Goal: Task Accomplishment & Management: Manage account settings

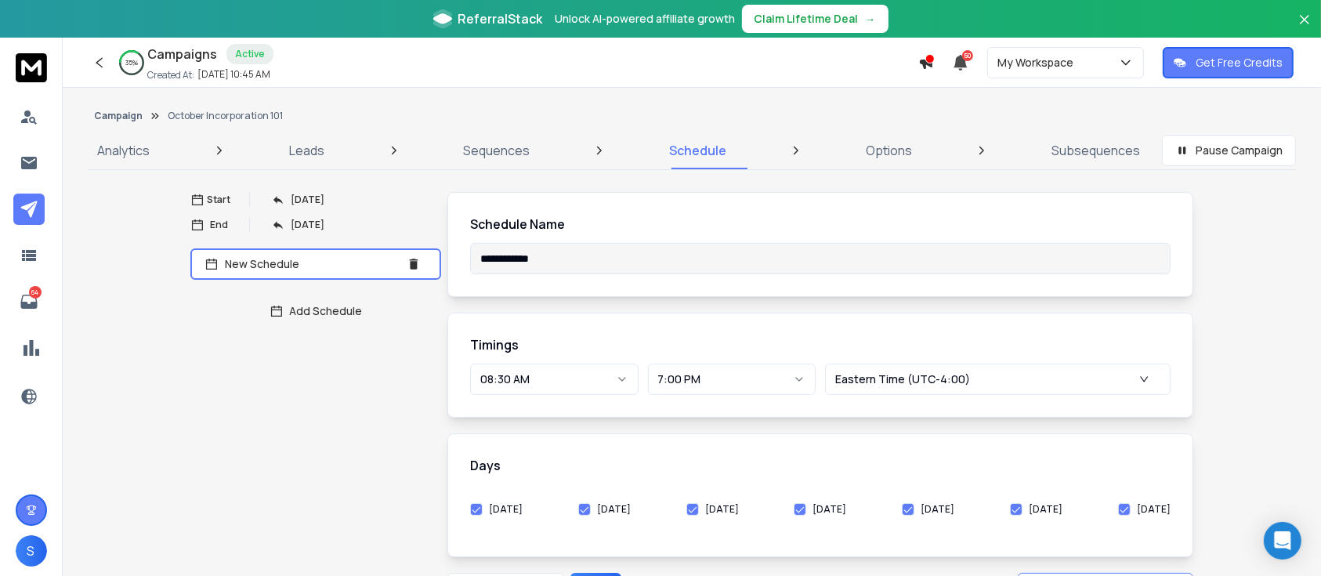
click at [197, 337] on div "**********" at bounding box center [691, 398] width 1003 height 412
click at [21, 203] on icon at bounding box center [29, 209] width 19 height 19
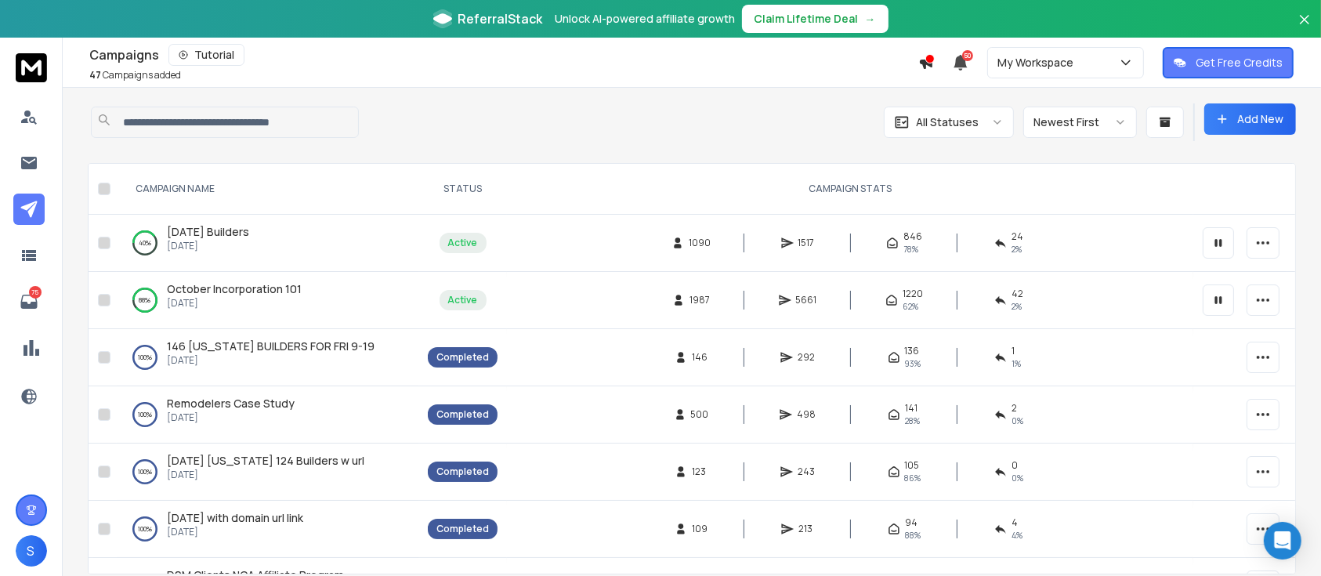
click at [153, 124] on input at bounding box center [225, 122] width 268 height 31
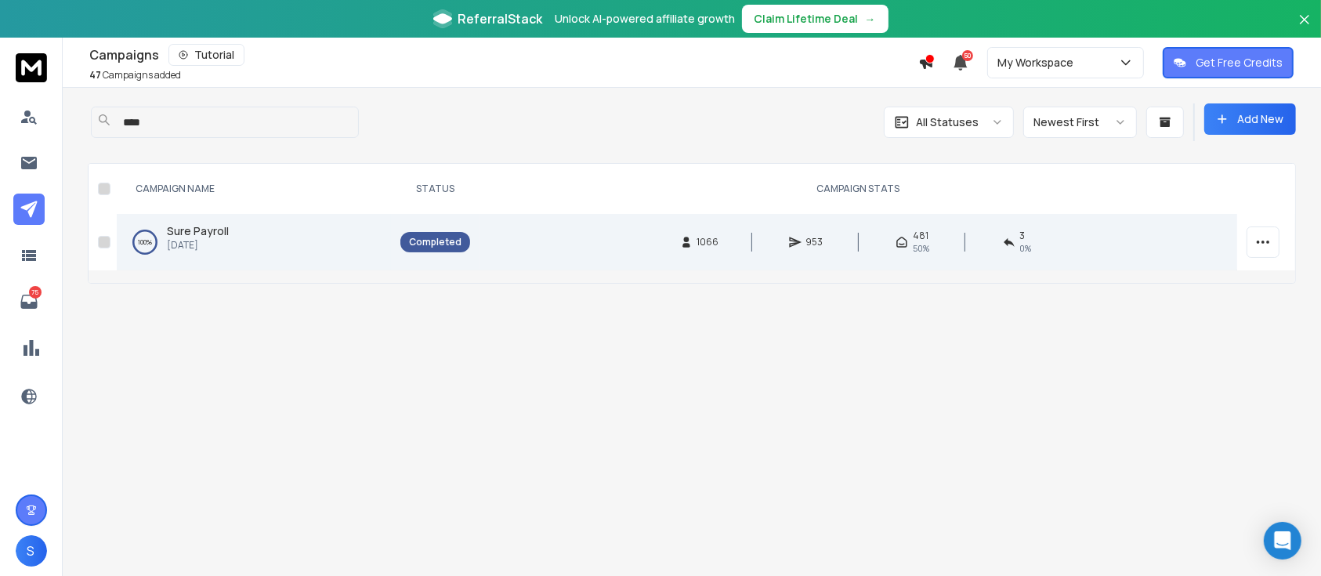
type input "****"
click at [200, 240] on p "2 months ago" at bounding box center [198, 245] width 62 height 13
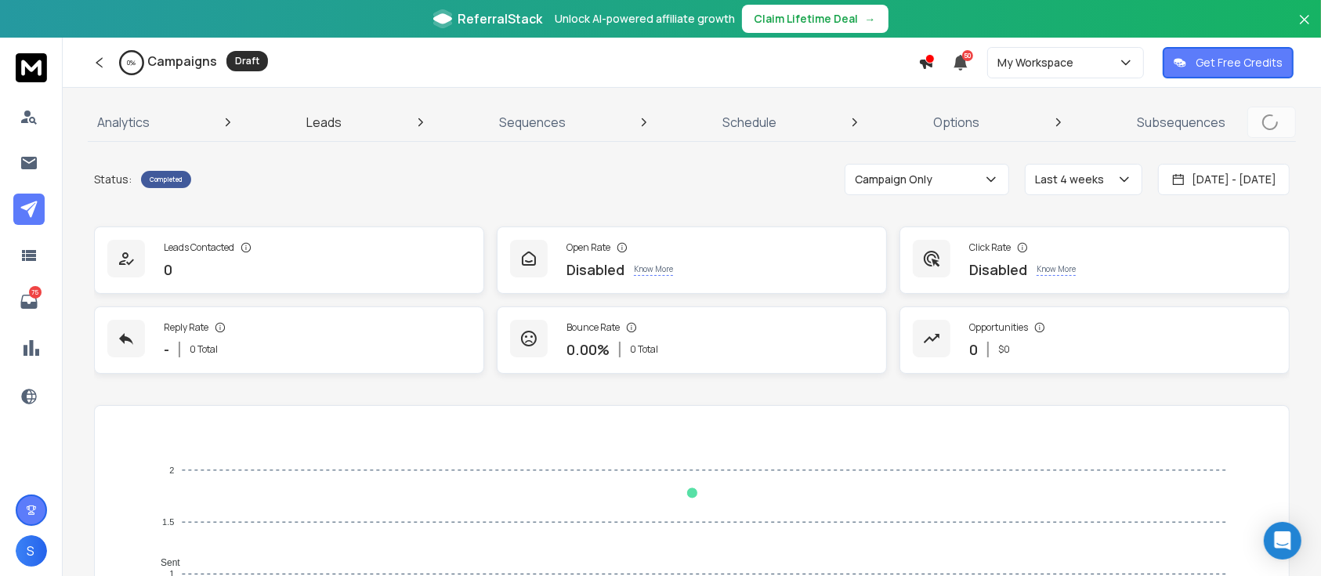
click at [325, 127] on p "Leads" at bounding box center [323, 122] width 35 height 19
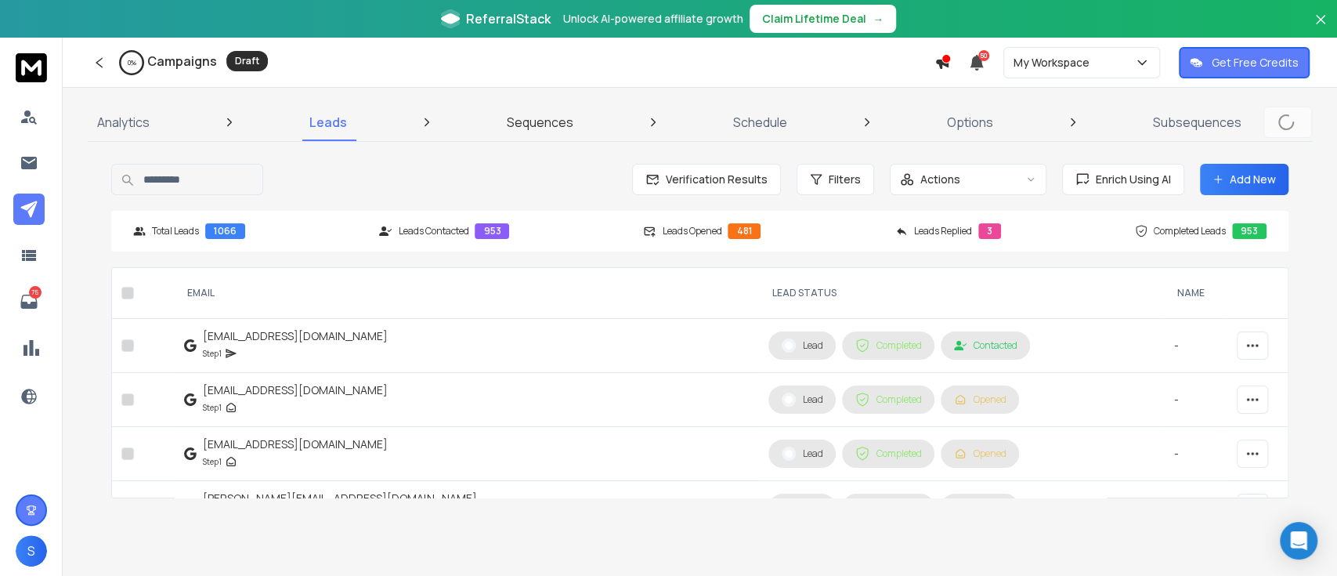
click at [525, 121] on p "Sequences" at bounding box center [540, 122] width 67 height 19
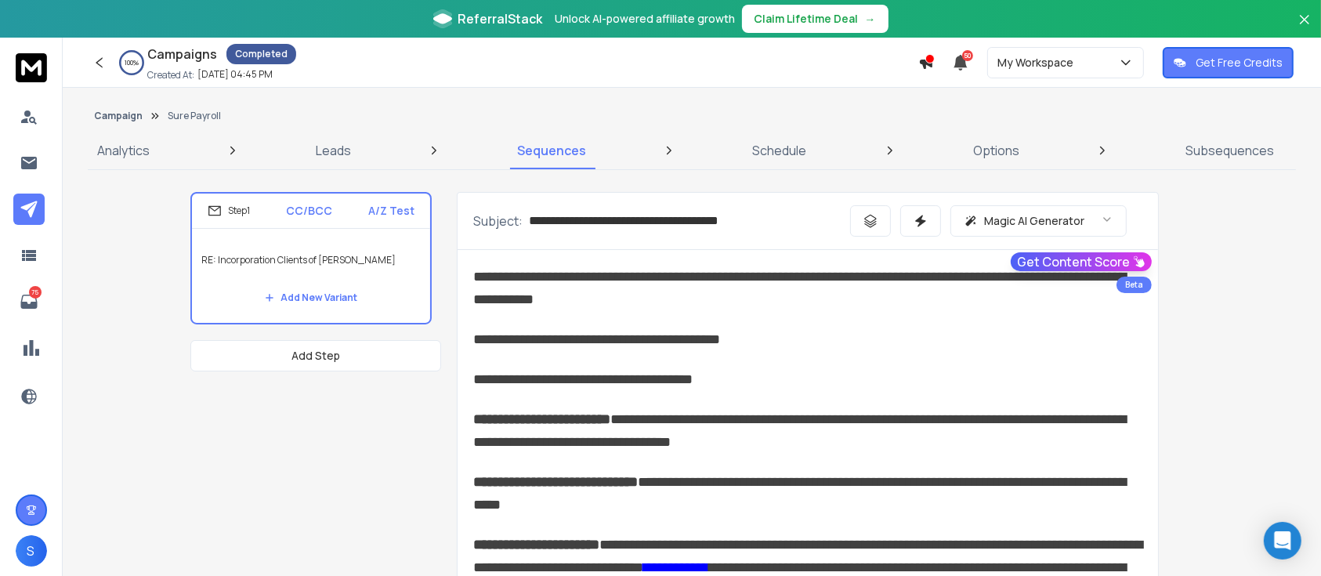
click at [764, 339] on div "**********" at bounding box center [807, 339] width 669 height 23
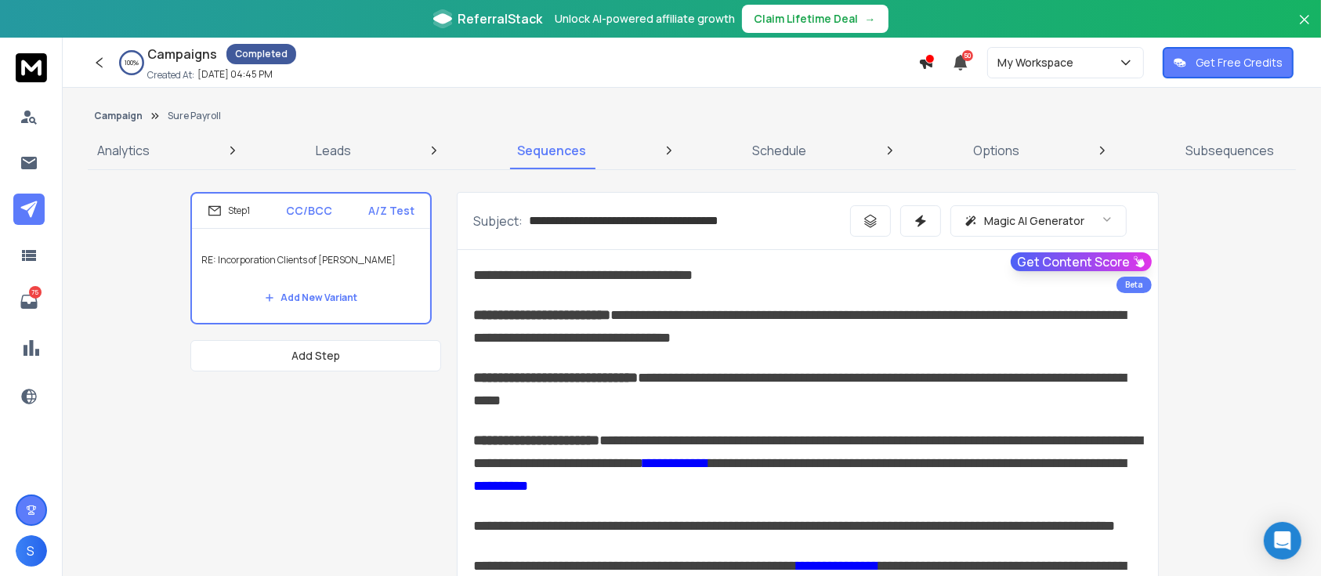
scroll to position [208, 0]
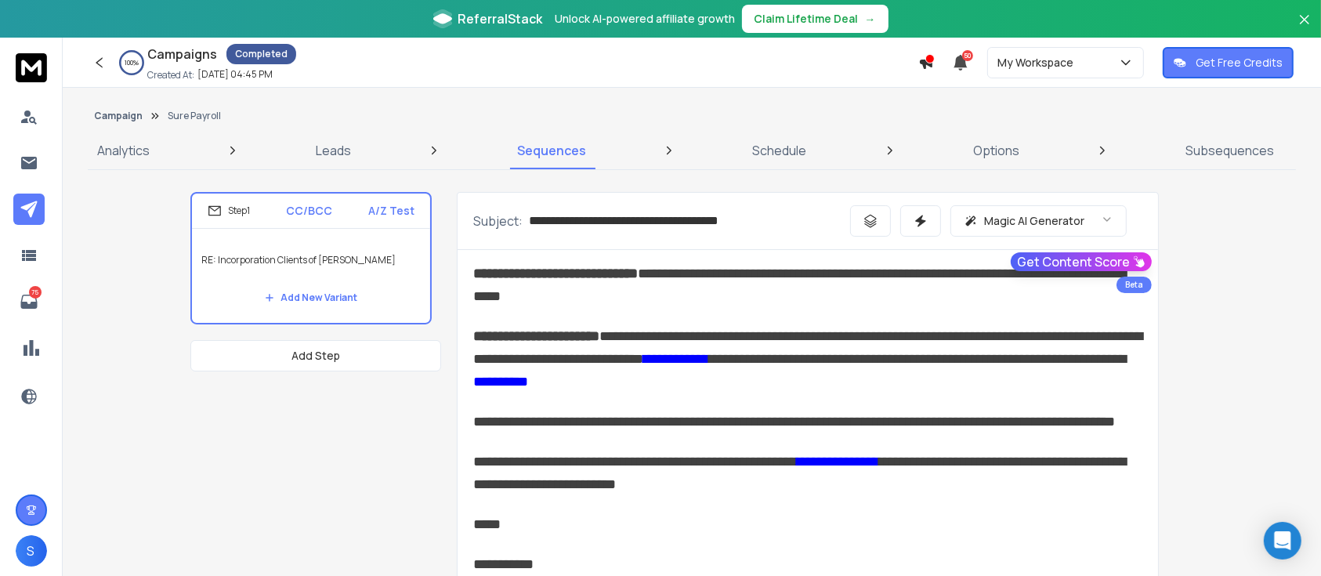
click at [709, 366] on span "**********" at bounding box center [917, 359] width 417 height 14
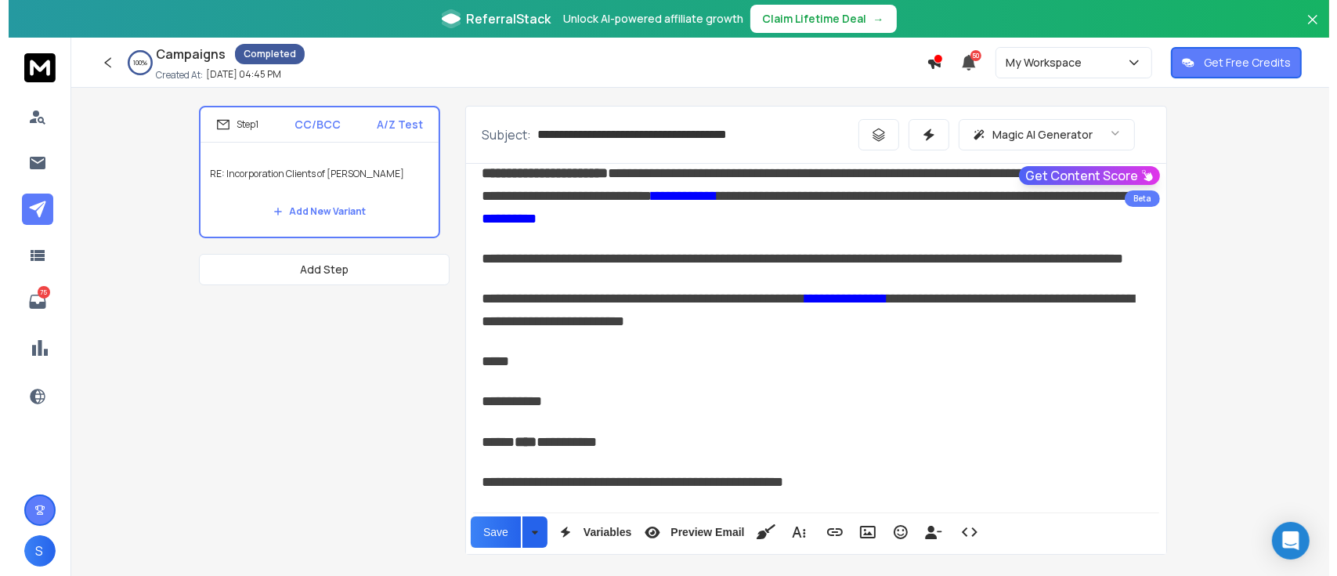
scroll to position [0, 0]
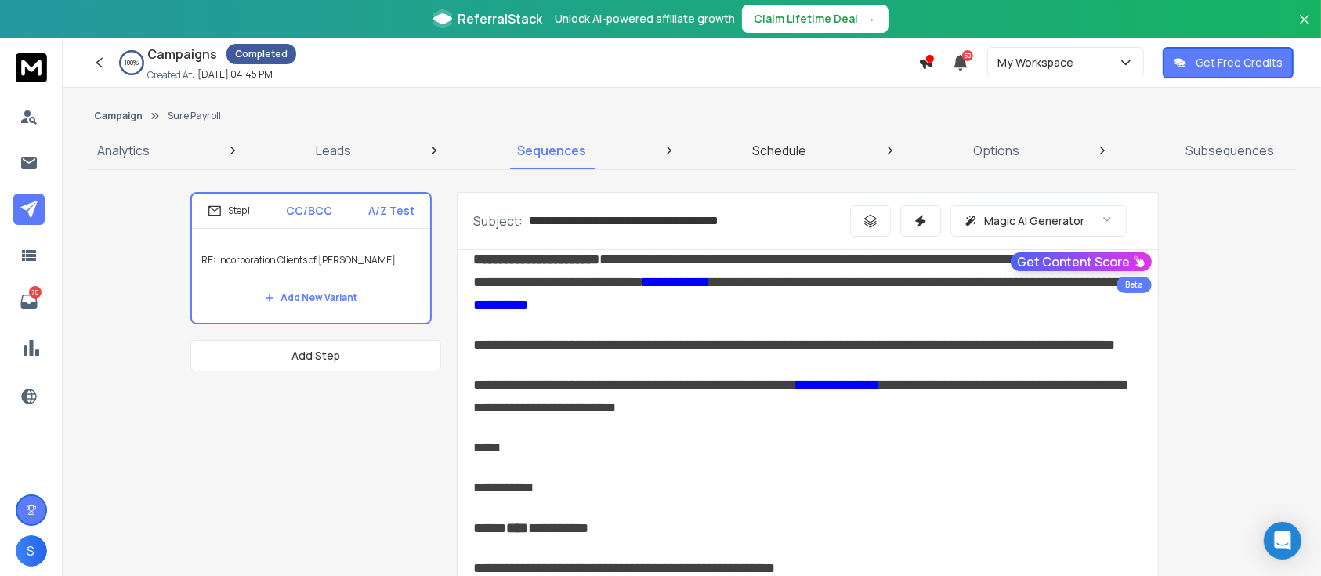
click at [781, 151] on p "Schedule" at bounding box center [780, 150] width 54 height 19
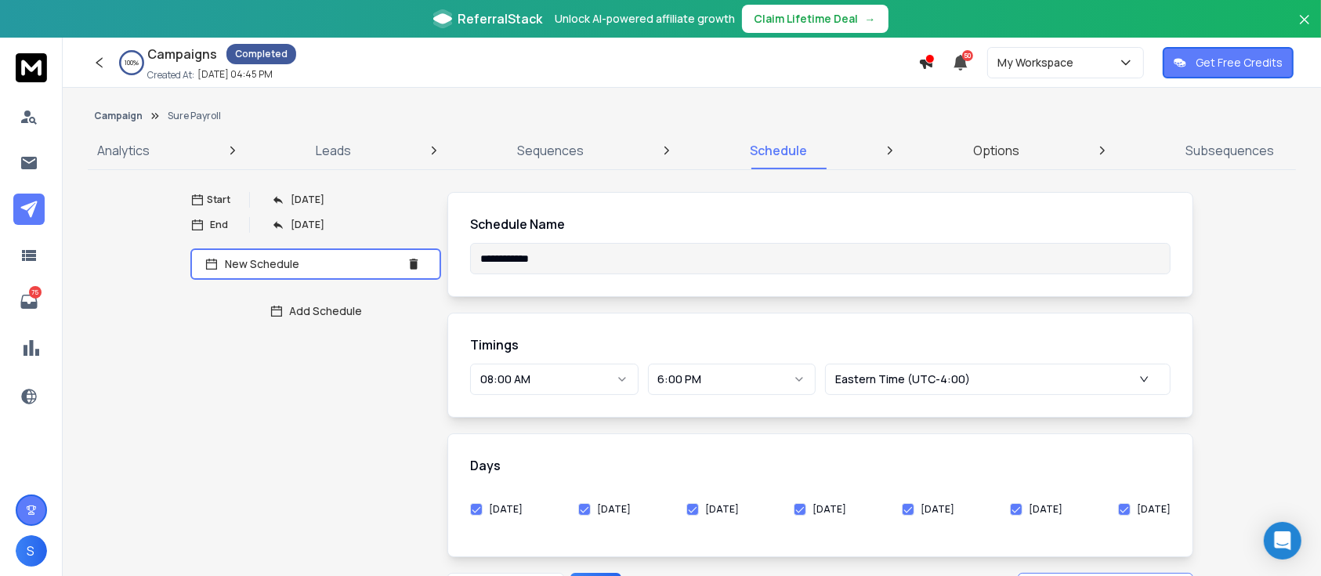
click at [1004, 155] on p "Options" at bounding box center [996, 150] width 46 height 19
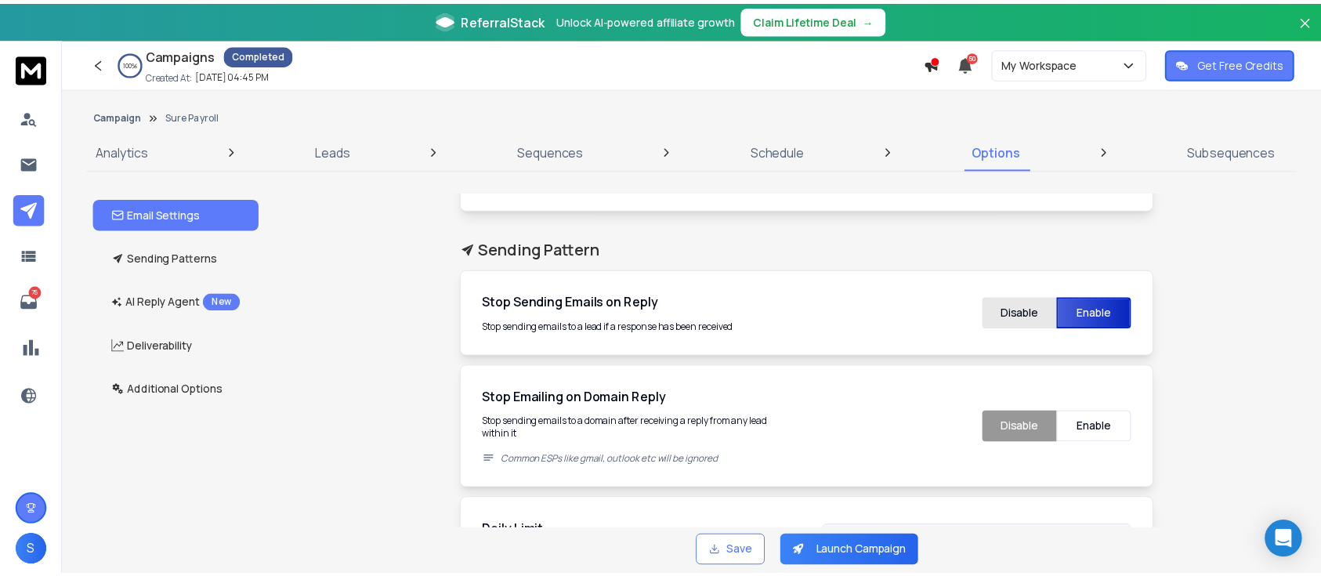
scroll to position [522, 0]
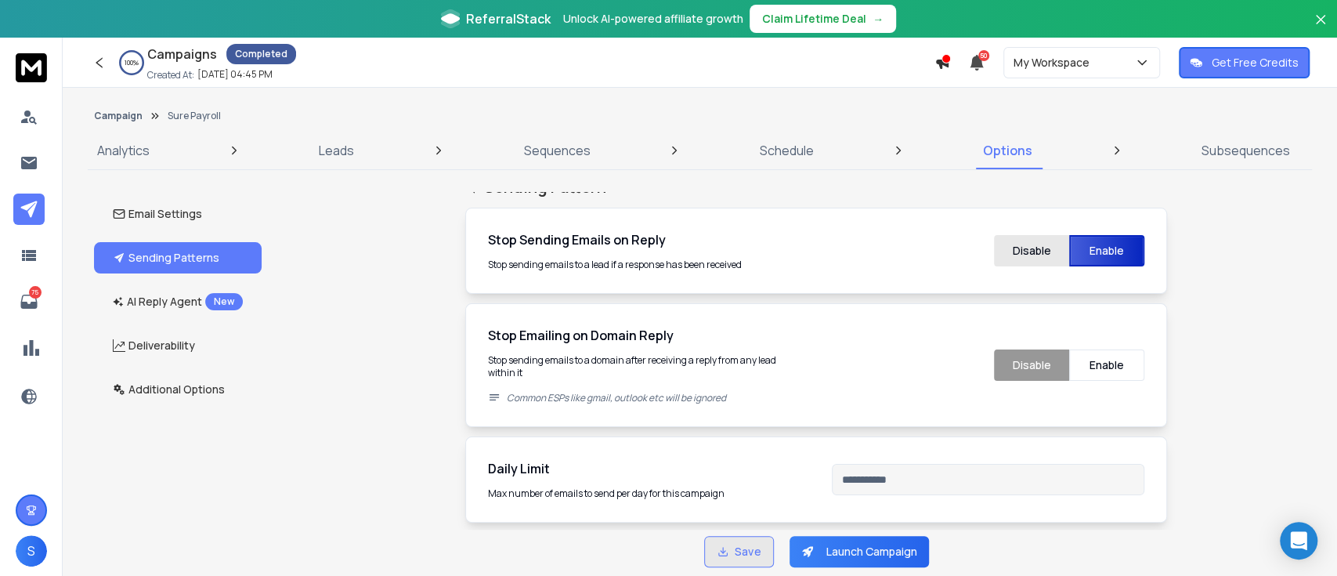
click at [740, 545] on button "Save" at bounding box center [739, 551] width 70 height 31
click at [740, 545] on div "Save Launch Campaign" at bounding box center [817, 551] width 1271 height 31
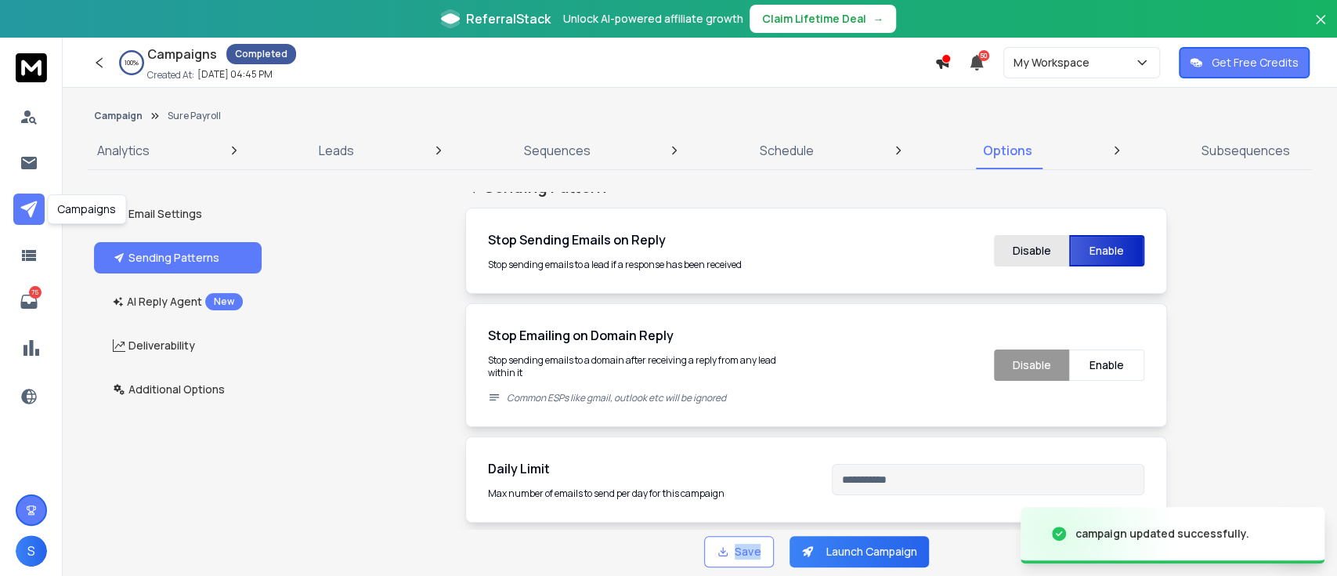
click at [23, 201] on icon at bounding box center [29, 209] width 19 height 19
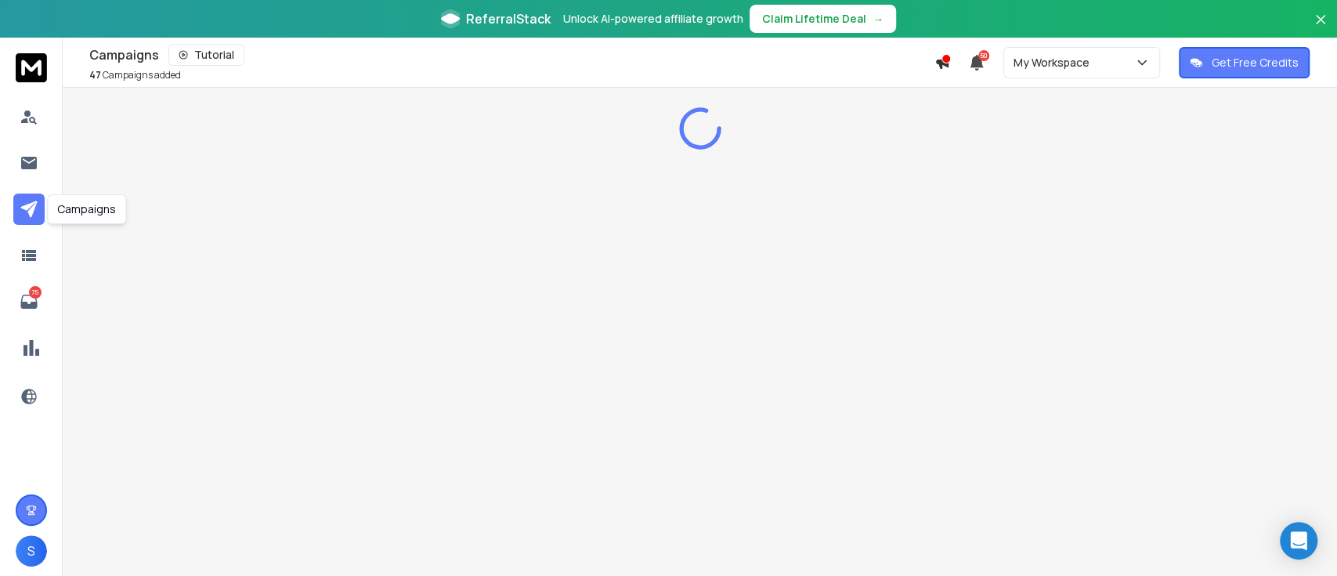
click at [23, 201] on icon at bounding box center [29, 209] width 19 height 19
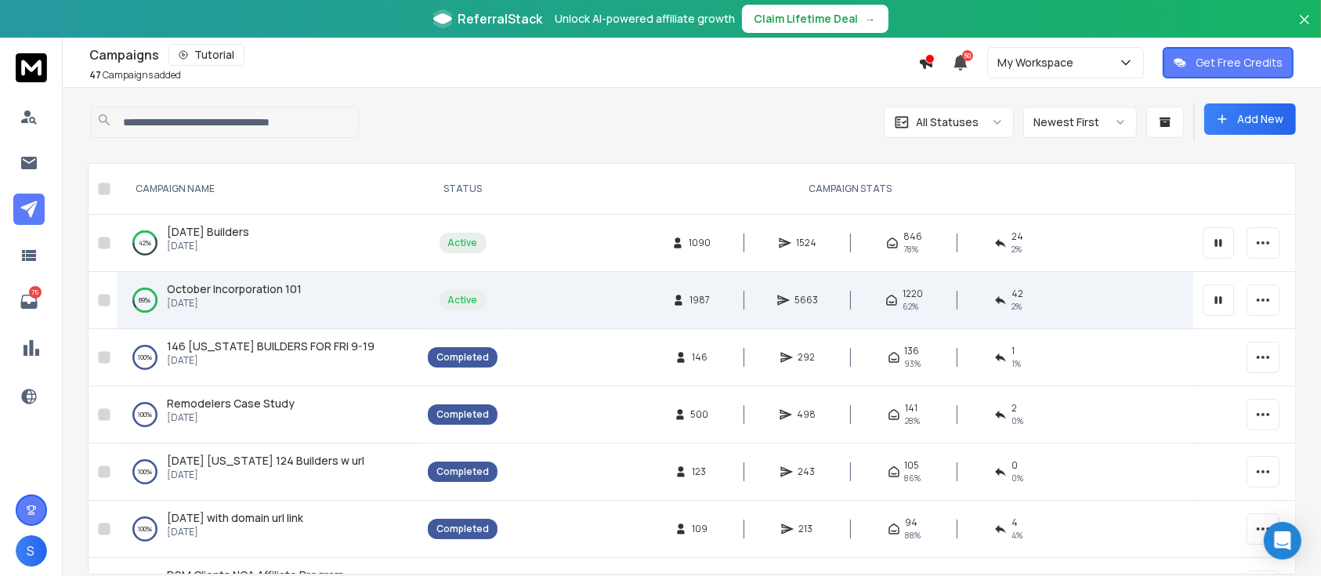
click at [211, 295] on span "October Incorporation 101" at bounding box center [234, 288] width 135 height 15
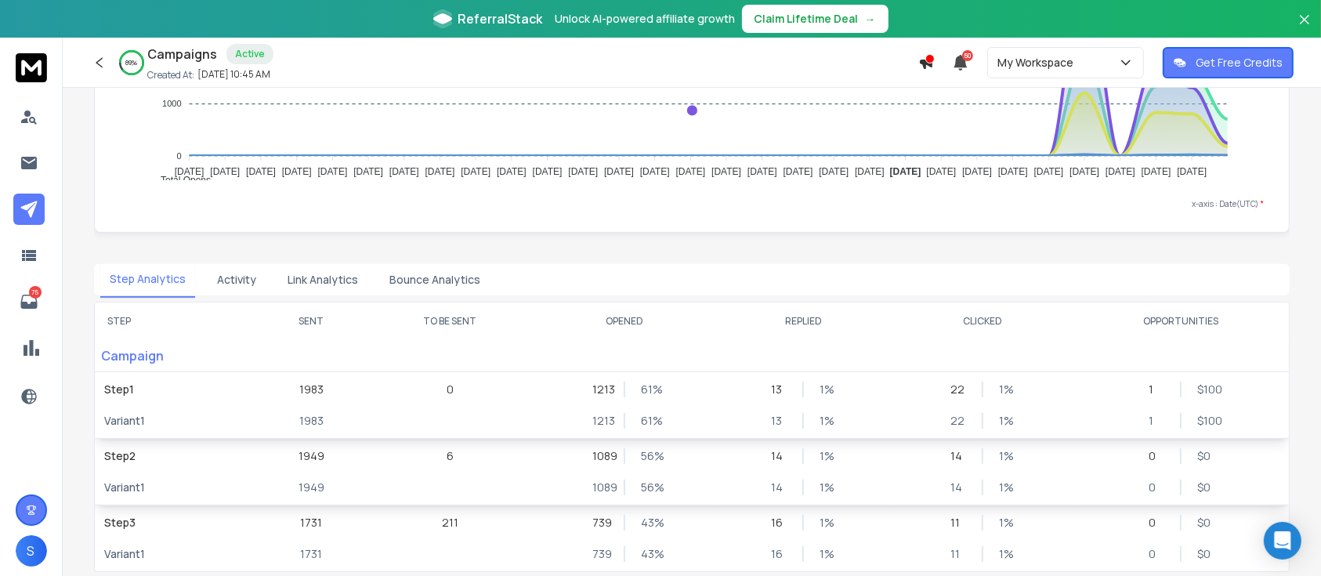
scroll to position [573, 0]
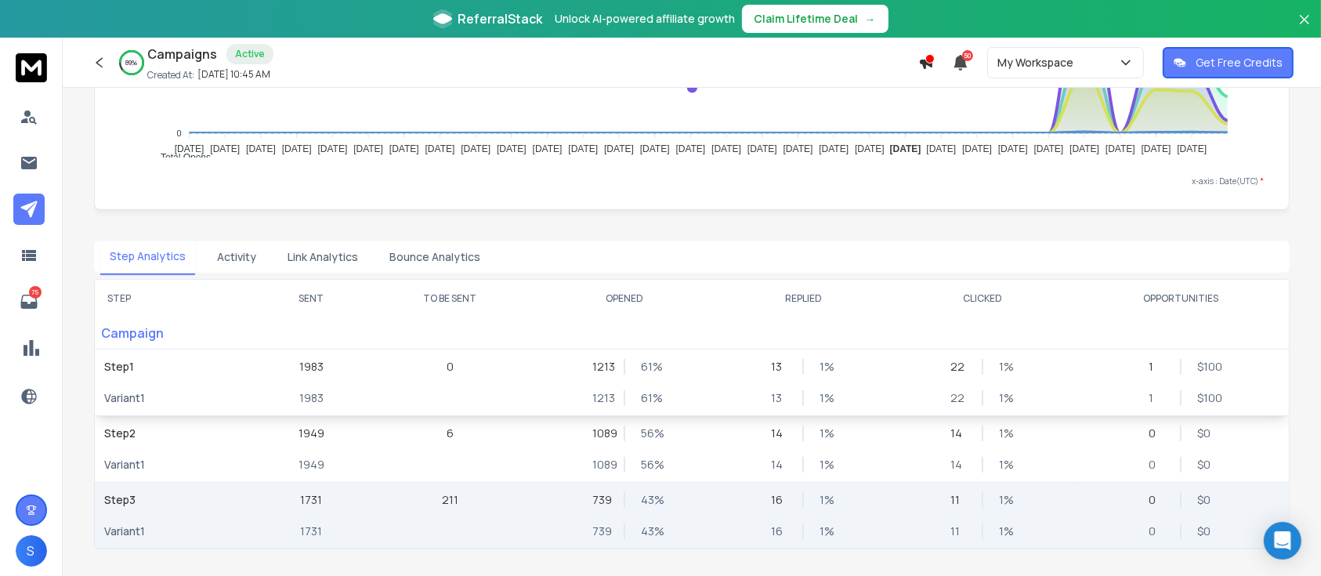
click at [172, 510] on div "Step 3 Variant 1" at bounding box center [175, 515] width 143 height 47
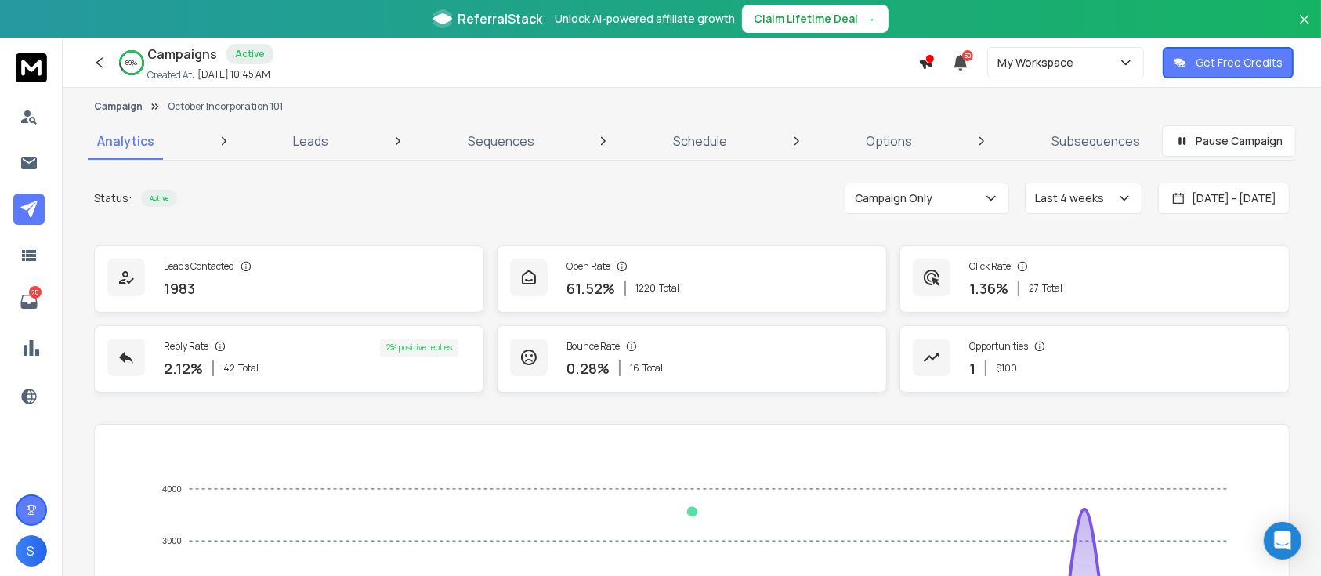
scroll to position [0, 0]
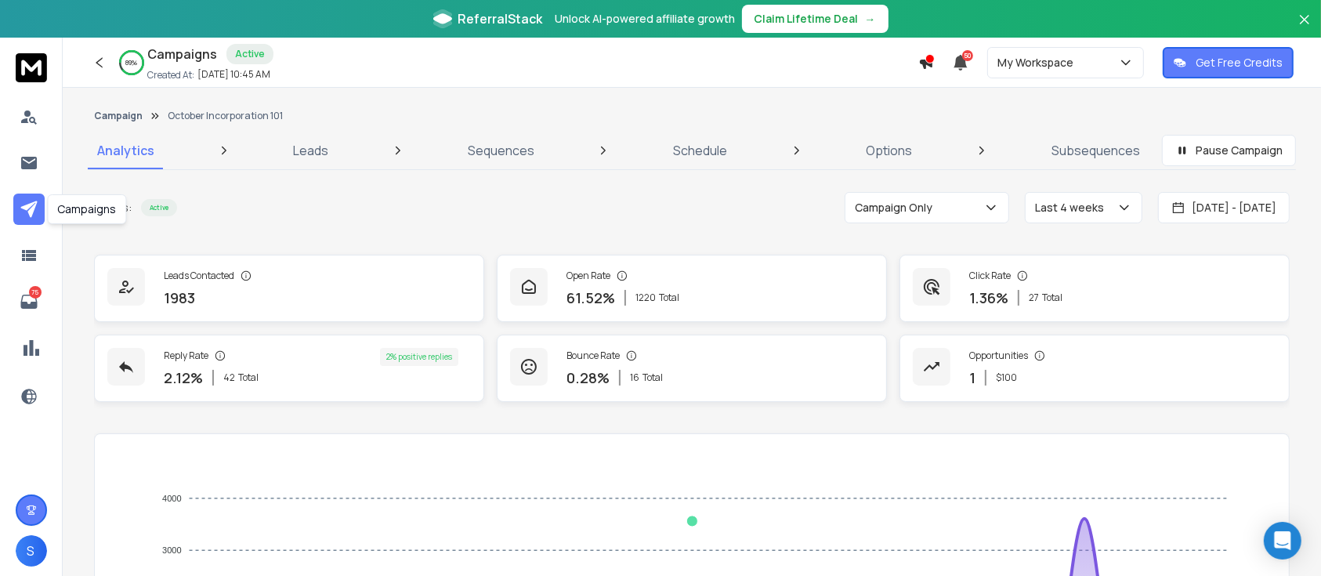
click at [20, 204] on icon at bounding box center [29, 209] width 19 height 19
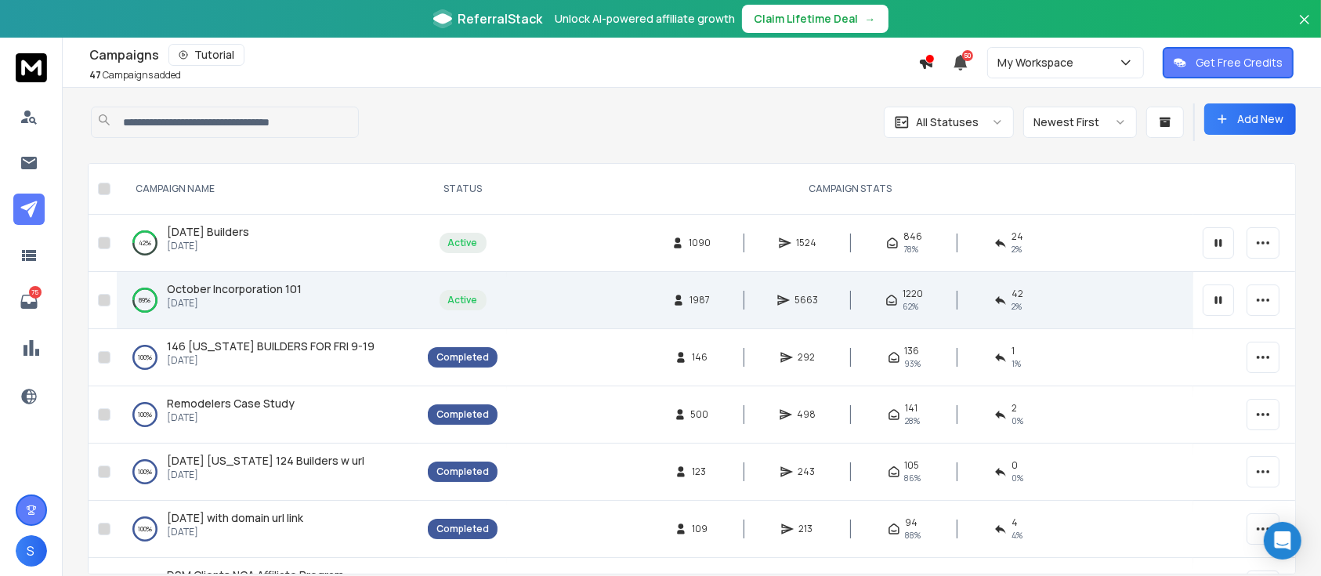
click at [1255, 295] on icon "button" at bounding box center [1263, 300] width 16 height 16
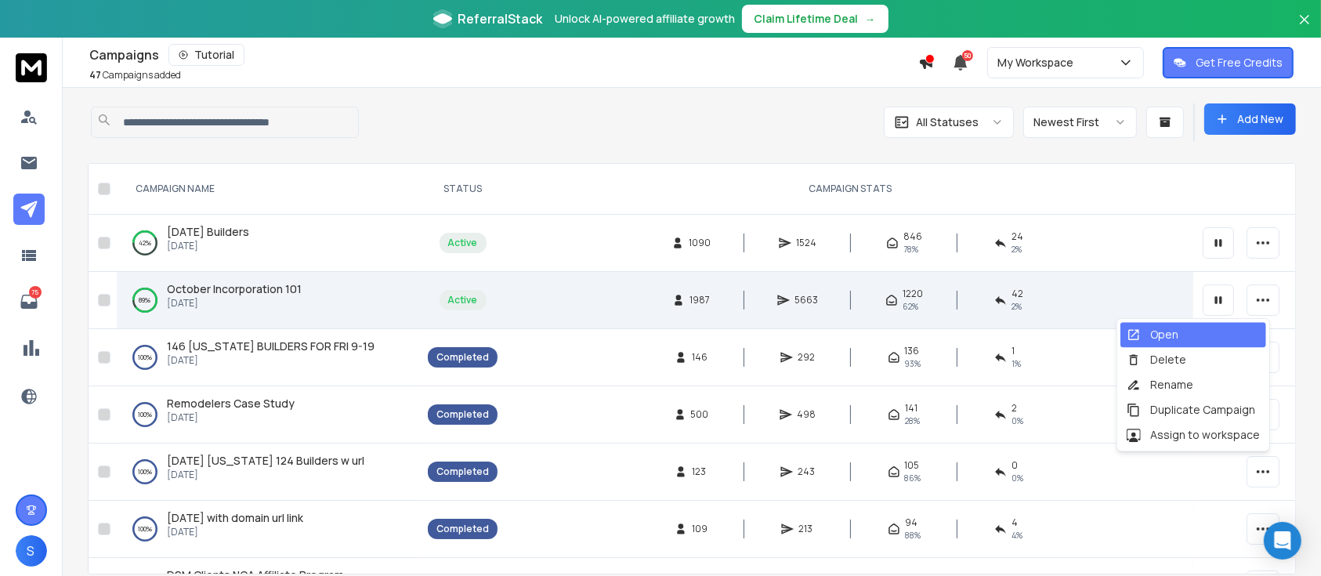
click at [1220, 299] on div at bounding box center [1241, 299] width 77 height 31
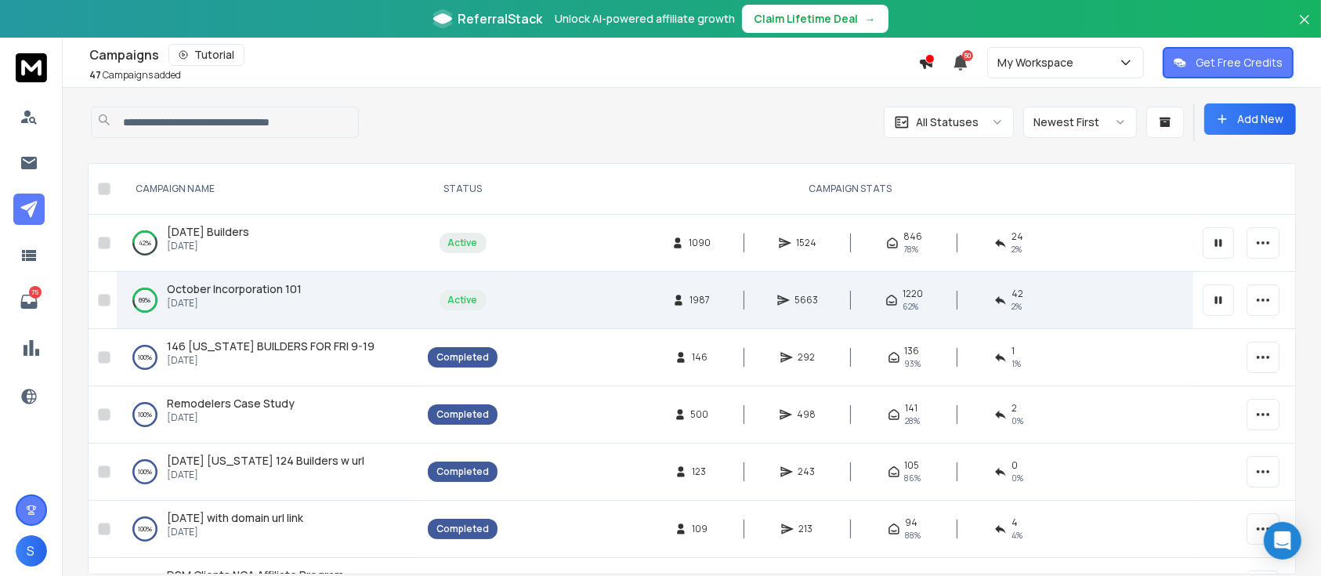
click at [1215, 303] on icon at bounding box center [1218, 300] width 7 height 8
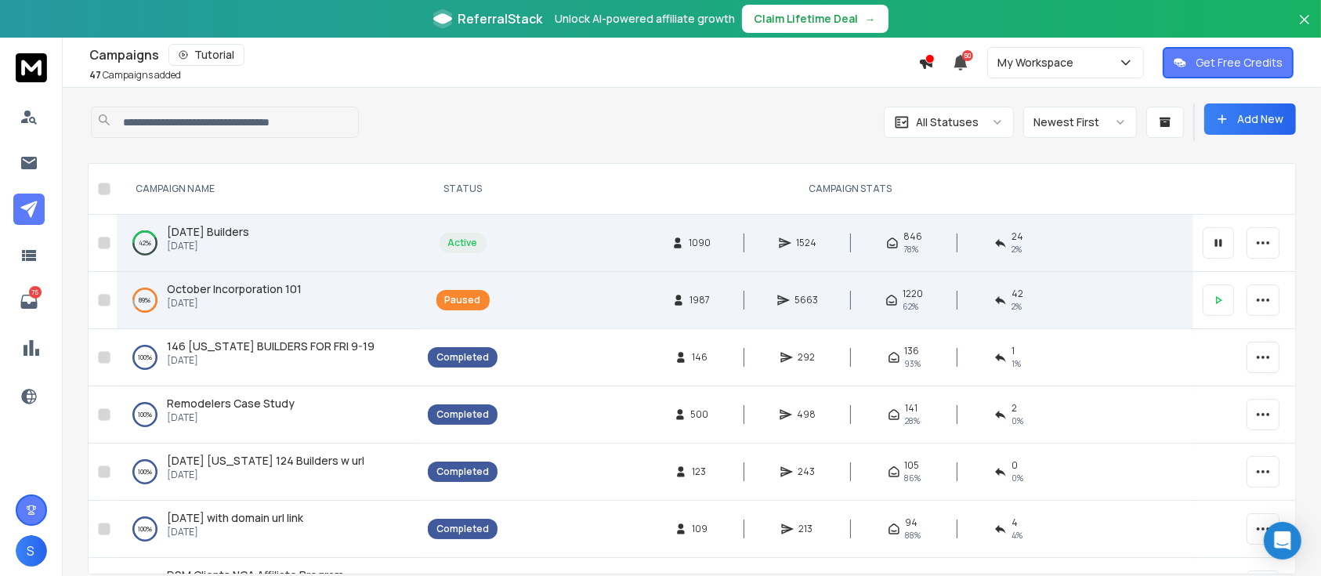
click at [236, 230] on span "Oct 7 Builders" at bounding box center [208, 231] width 82 height 15
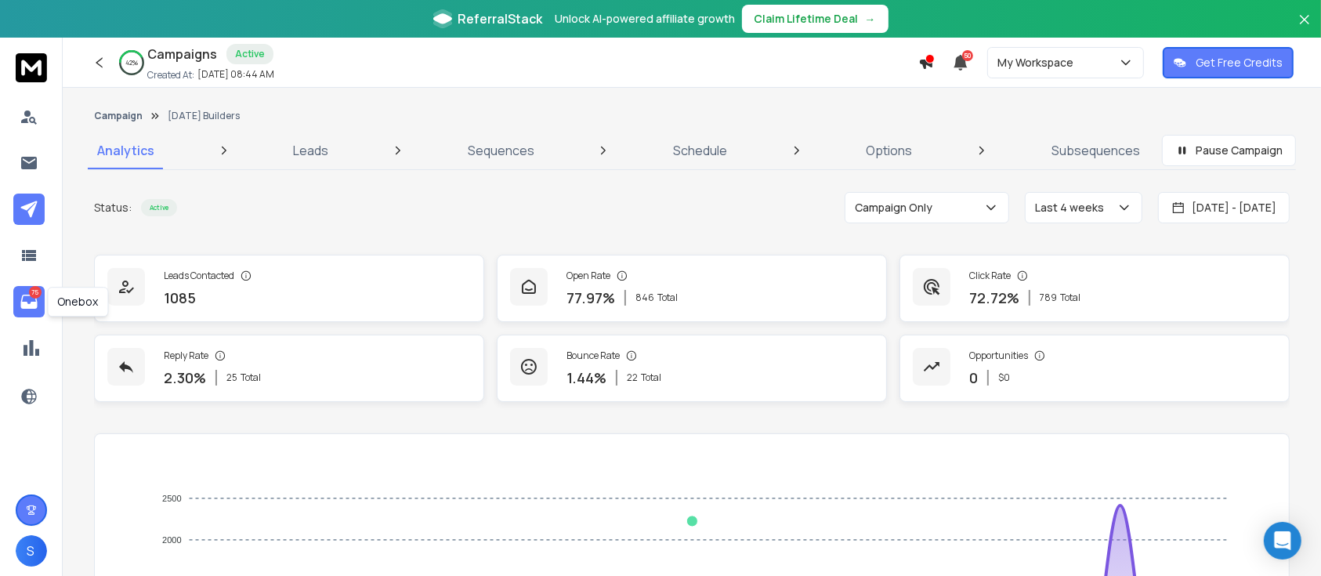
click at [22, 298] on icon at bounding box center [28, 302] width 16 height 14
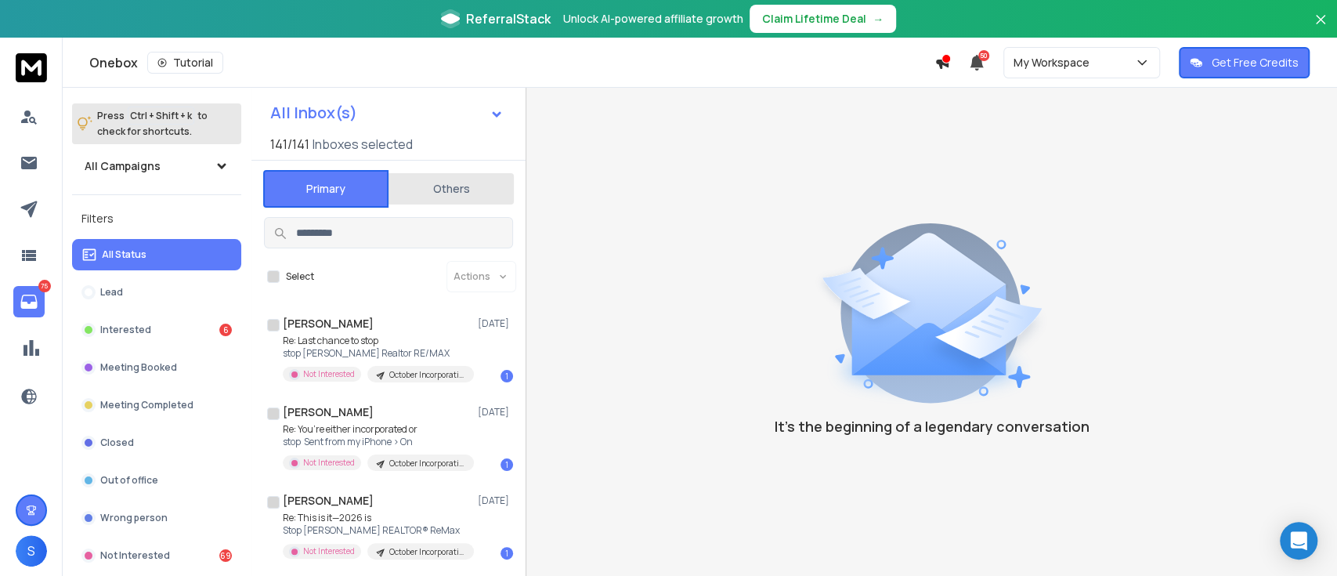
scroll to position [731, 0]
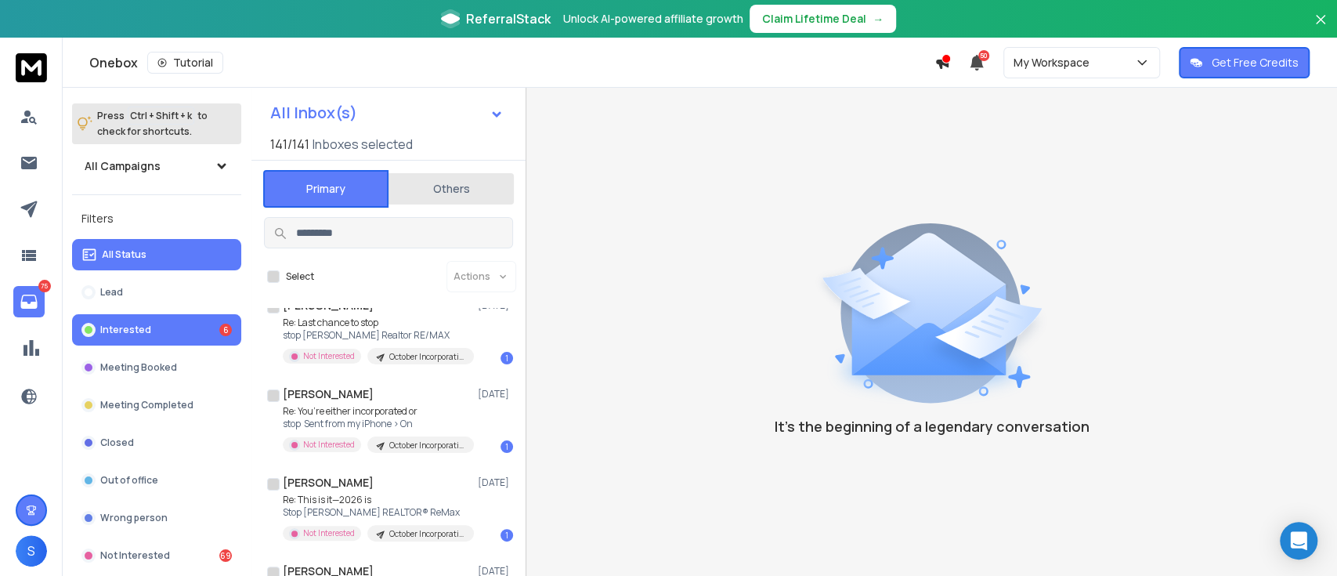
click at [110, 328] on p "Interested" at bounding box center [125, 330] width 51 height 13
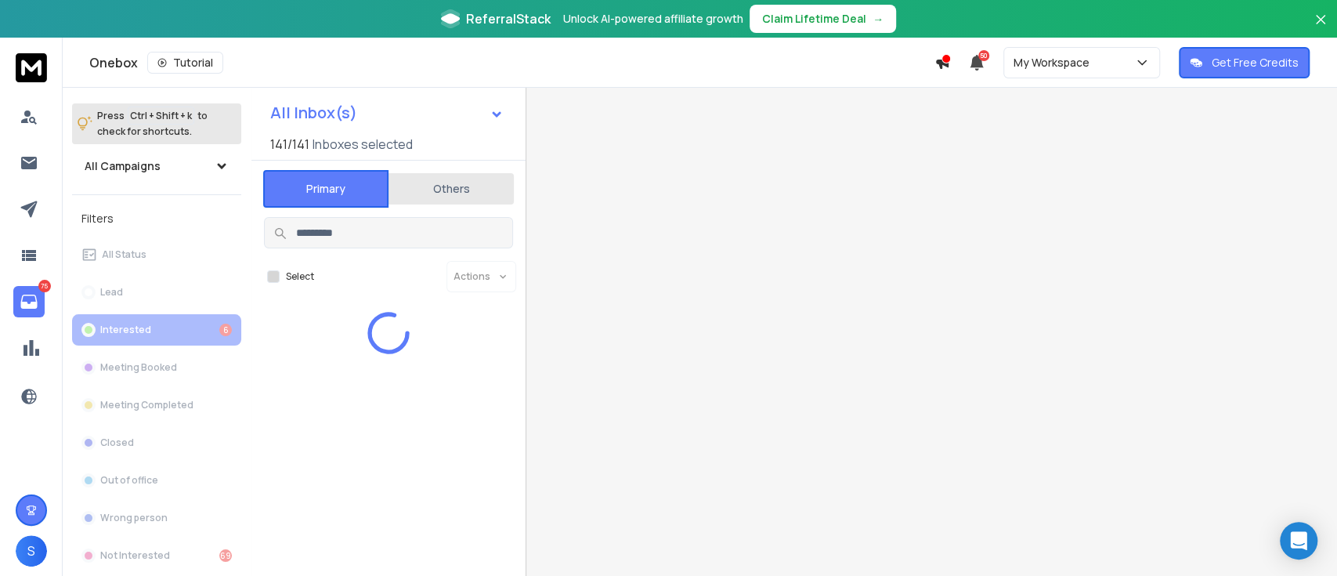
scroll to position [0, 0]
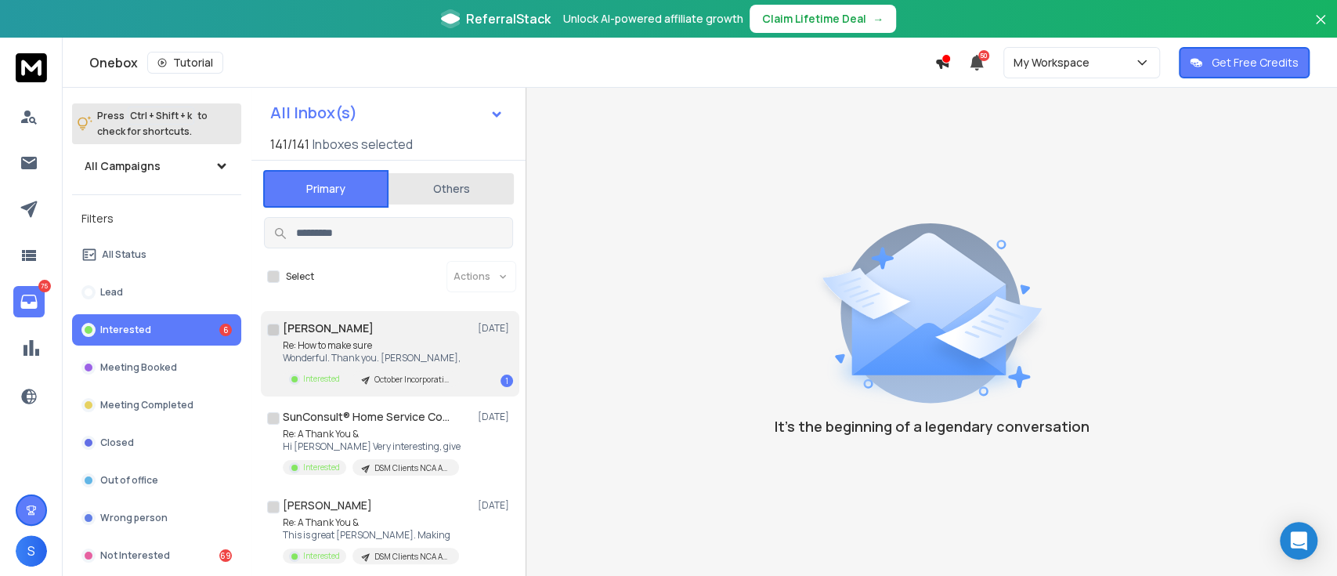
click at [340, 348] on p "Re: How to make sure" at bounding box center [372, 345] width 178 height 13
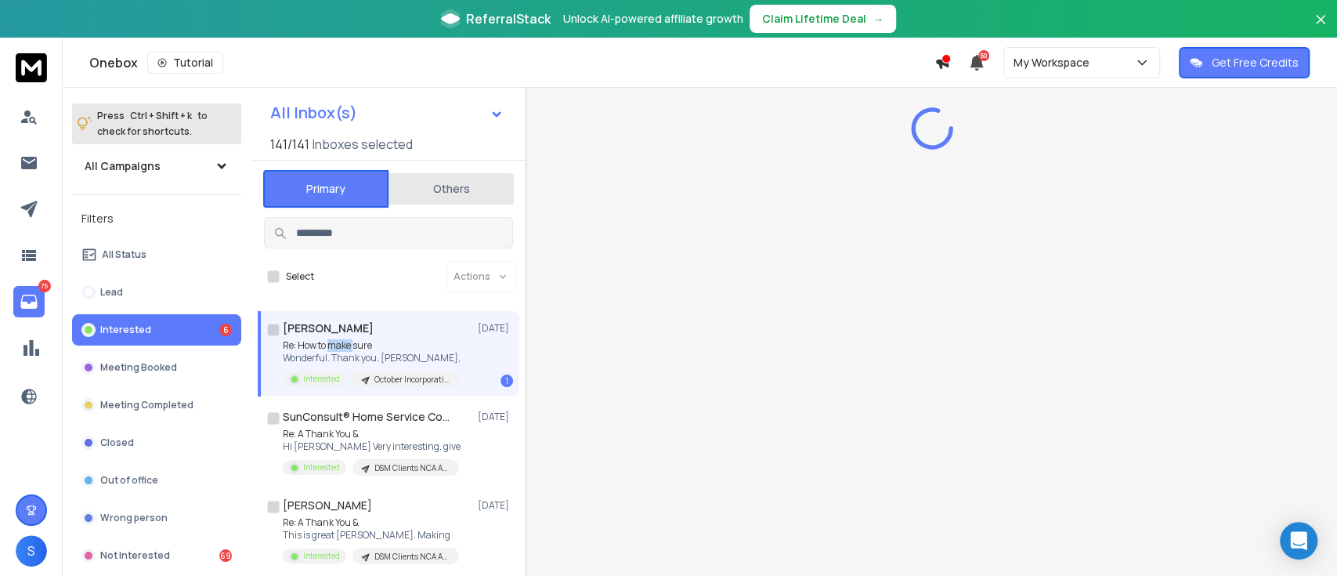
click at [340, 348] on p "Re: How to make sure" at bounding box center [372, 345] width 178 height 13
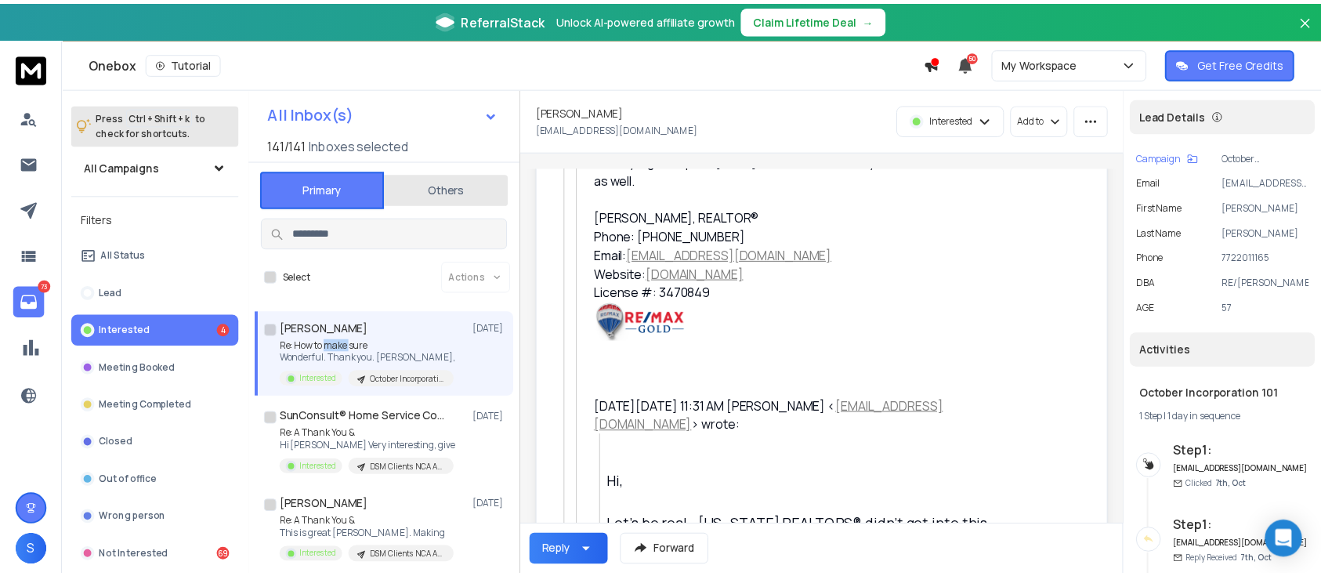
scroll to position [731, 0]
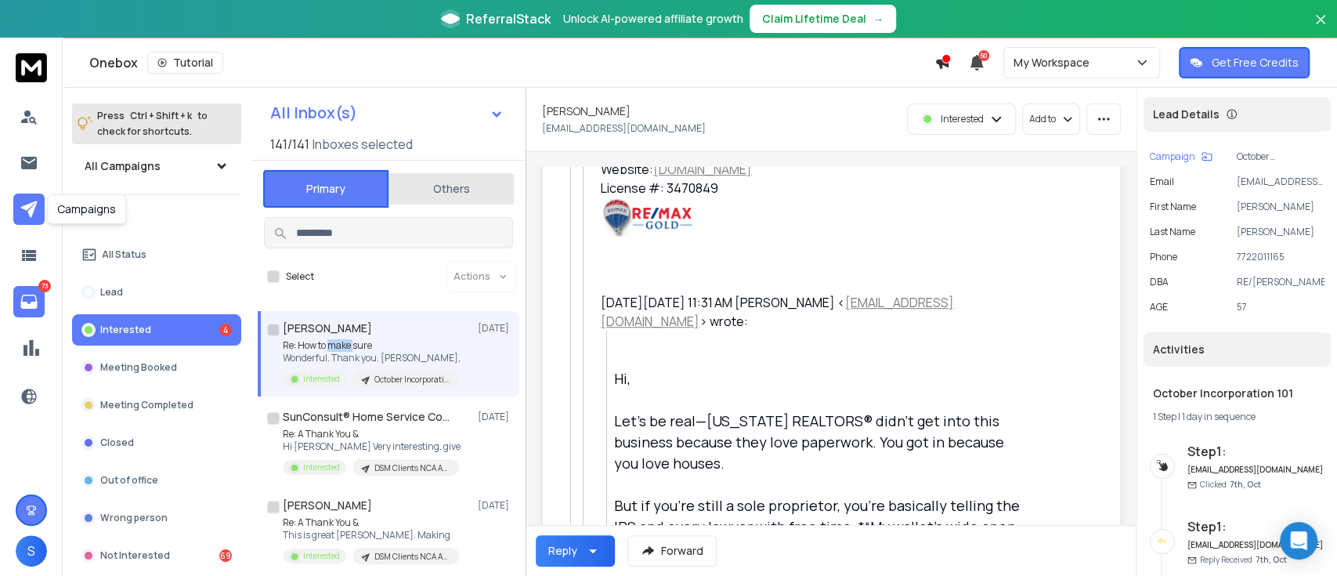
click at [31, 220] on link at bounding box center [28, 209] width 31 height 31
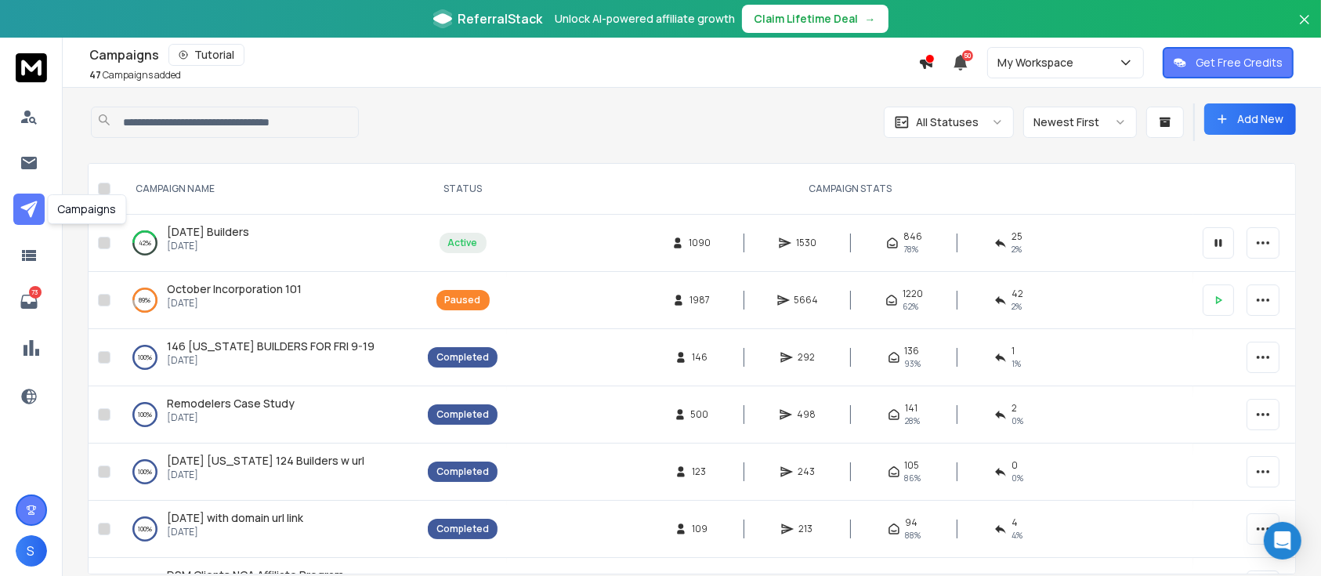
click at [189, 123] on input at bounding box center [225, 122] width 268 height 31
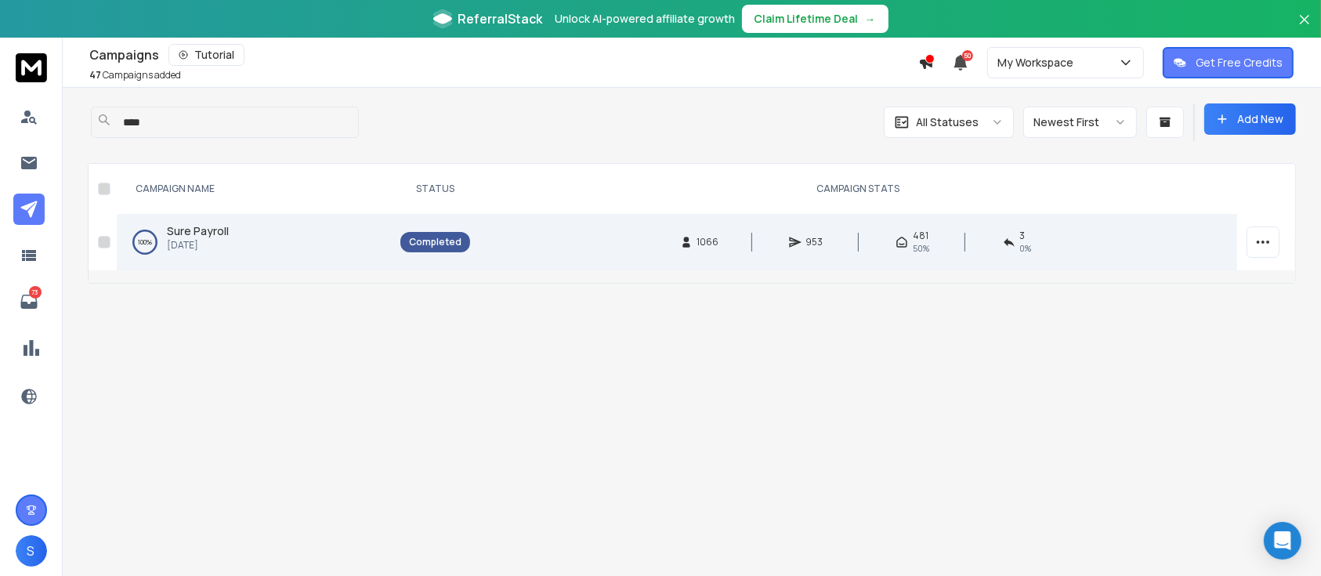
type input "****"
click at [215, 230] on span "Sure Payroll" at bounding box center [198, 230] width 62 height 15
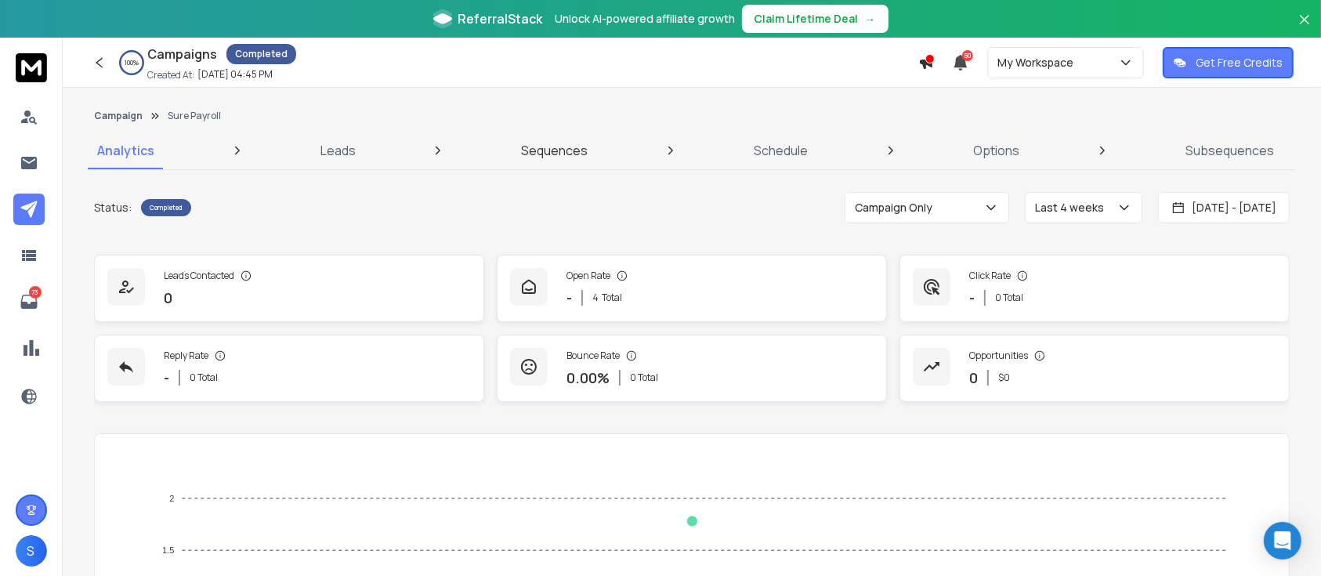
click at [549, 154] on p "Sequences" at bounding box center [554, 150] width 67 height 19
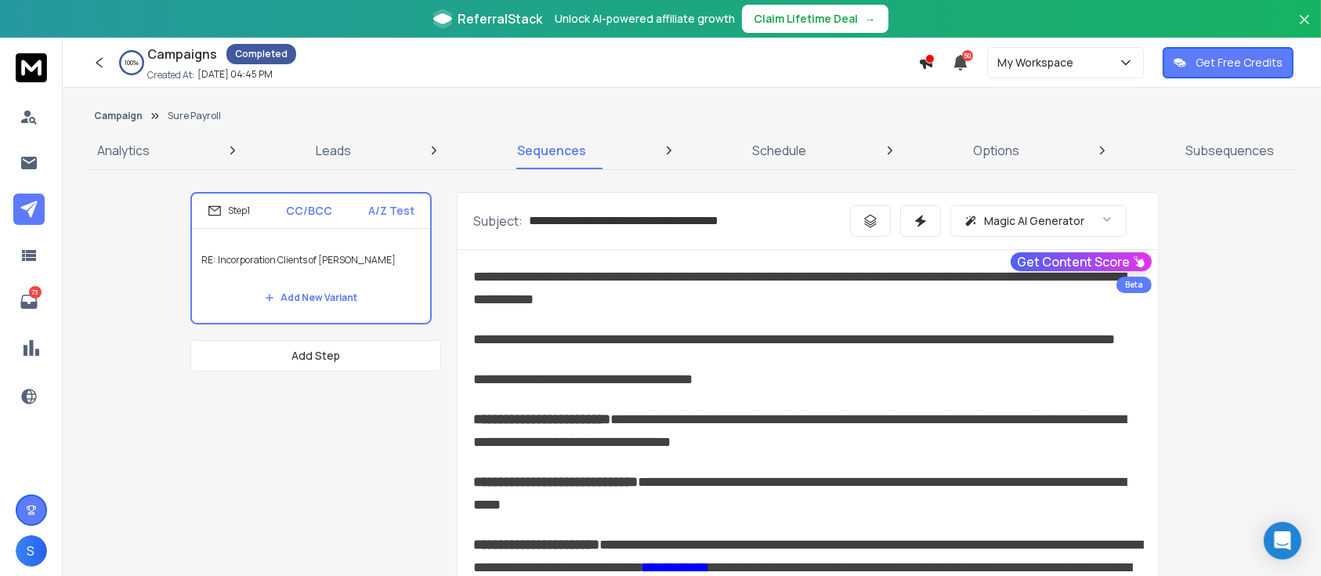
click at [473, 273] on span "**********" at bounding box center [799, 288] width 653 height 37
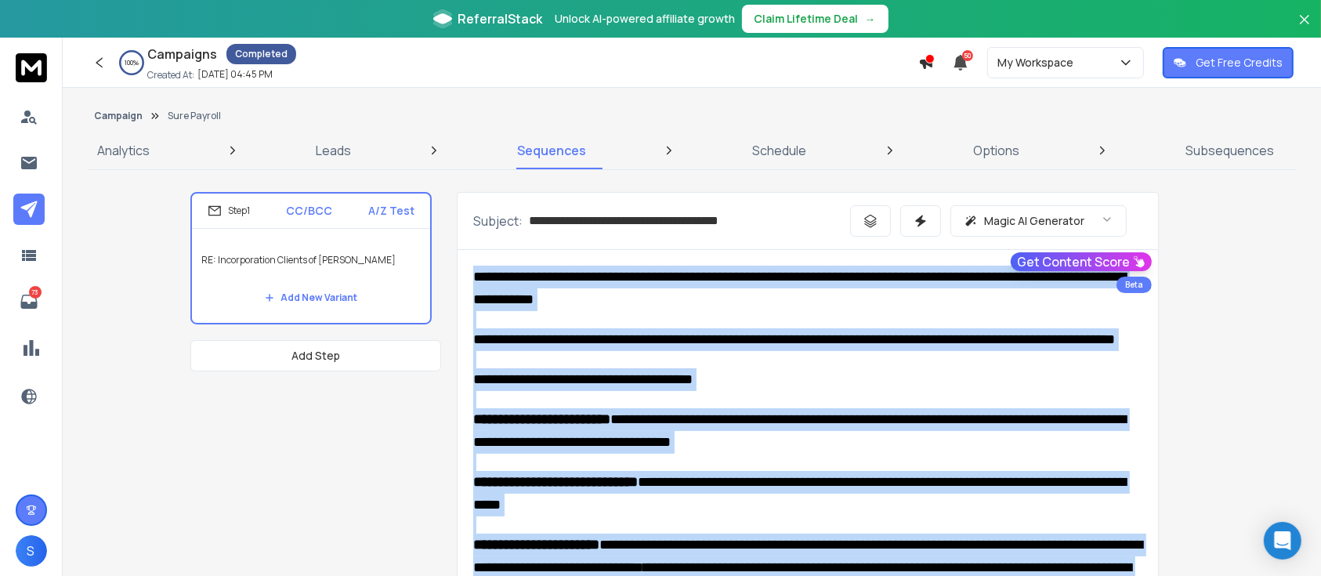
copy div "**********"
